Goal: Check status: Check status

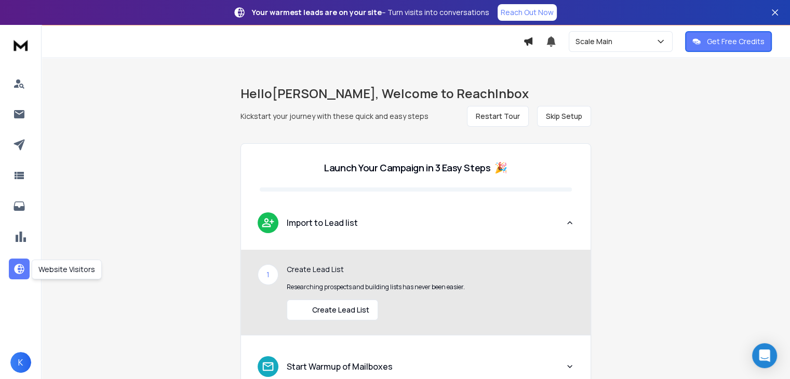
click at [21, 268] on icon at bounding box center [19, 269] width 10 height 10
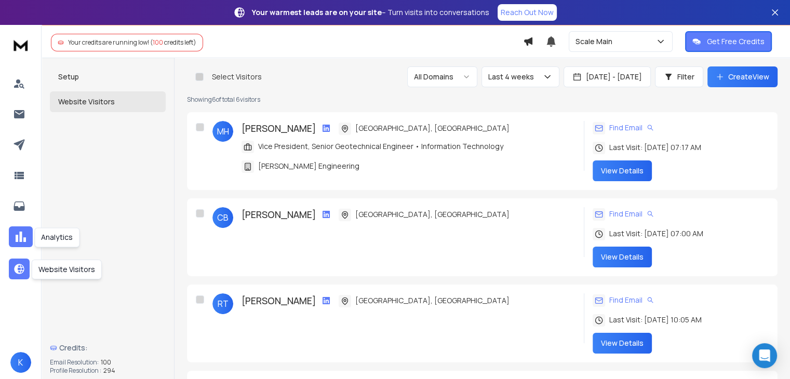
click at [16, 239] on icon at bounding box center [21, 237] width 10 height 10
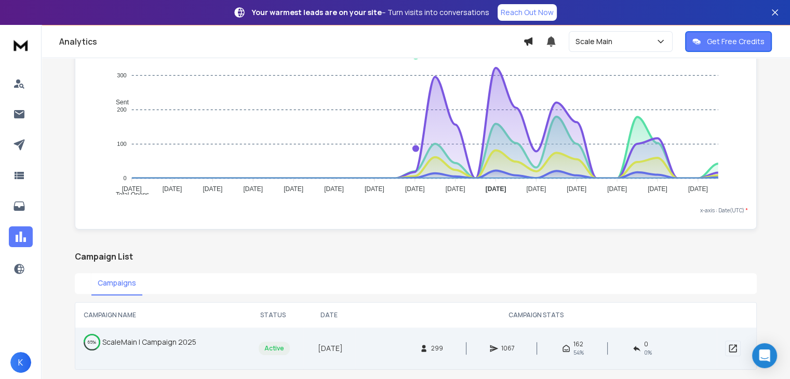
scroll to position [232, 0]
click at [150, 342] on td "65 % ScaleMain | Campaign 2025" at bounding box center [158, 341] width 166 height 29
click at [93, 343] on p "65 %" at bounding box center [92, 341] width 8 height 10
click at [116, 343] on td "65 % ScaleMain | Campaign 2025" at bounding box center [158, 341] width 166 height 29
